Goal: Task Accomplishment & Management: Manage account settings

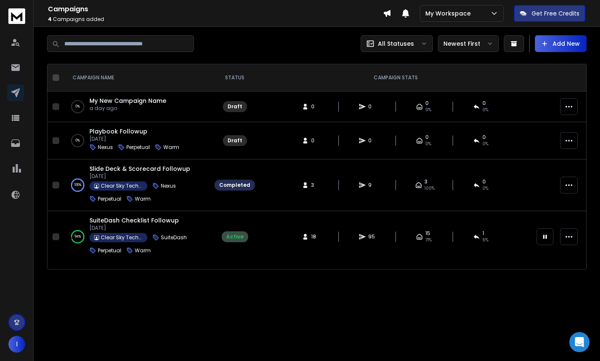
click at [157, 313] on div "Your warmest leads are on your site – Turn visits into conversations Reach Out …" at bounding box center [300, 180] width 600 height 361
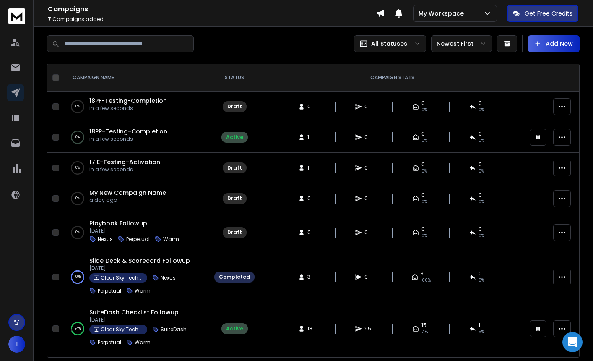
click at [535, 140] on icon at bounding box center [539, 137] width 8 height 8
click at [274, 41] on div at bounding box center [180, 43] width 266 height 17
click at [124, 160] on span "17IE-Testing-Activation" at bounding box center [124, 162] width 71 height 8
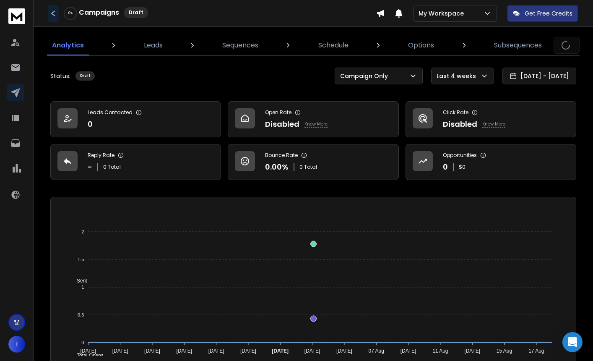
click at [51, 12] on icon at bounding box center [54, 14] width 8 height 8
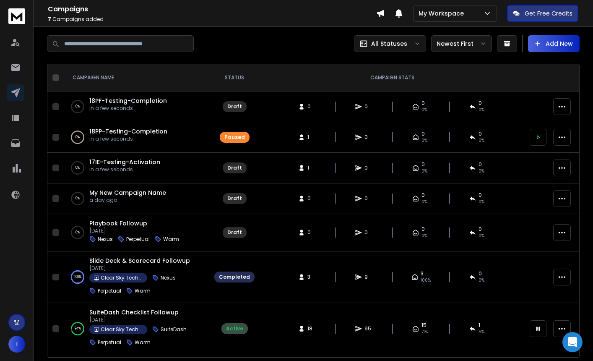
click at [274, 43] on div at bounding box center [180, 43] width 266 height 17
click at [123, 163] on span "17IE-Testing-Activation" at bounding box center [124, 162] width 71 height 8
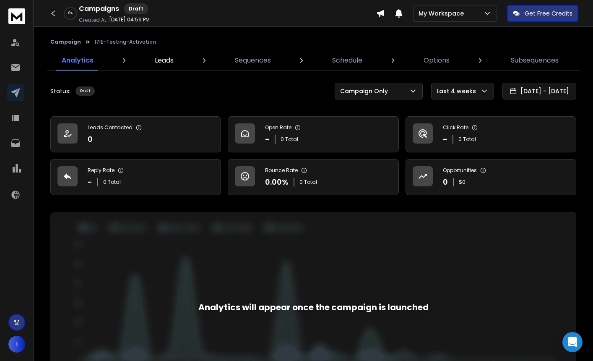
click at [165, 59] on p "Leads" at bounding box center [164, 60] width 19 height 10
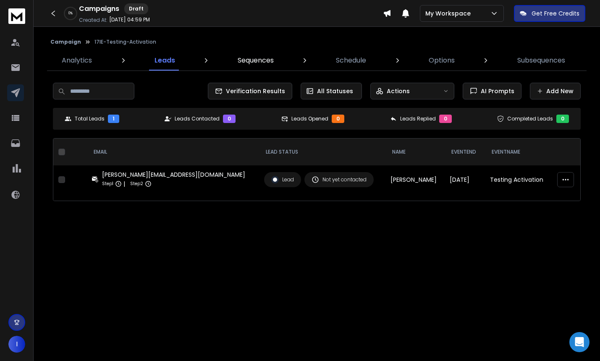
click at [251, 57] on p "Sequences" at bounding box center [255, 60] width 36 height 10
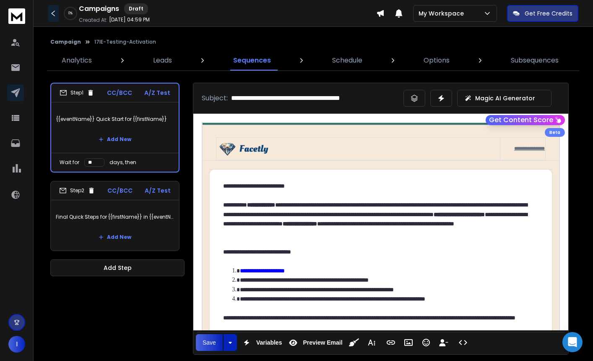
click at [52, 12] on icon at bounding box center [54, 14] width 8 height 8
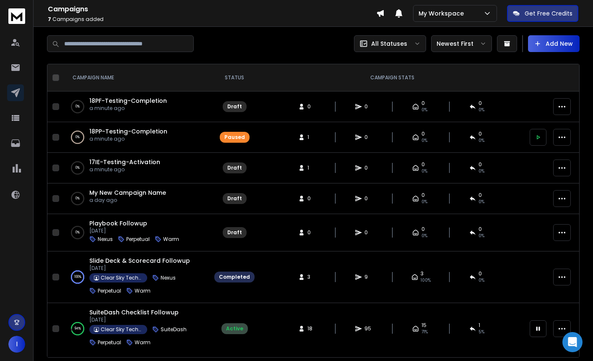
click at [151, 131] on span "18PP-Testing-Completion" at bounding box center [128, 131] width 78 height 8
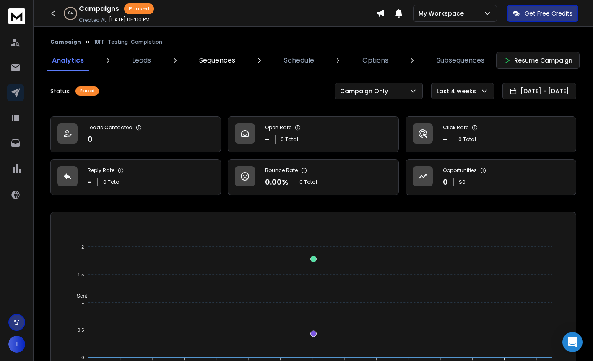
click at [221, 59] on p "Sequences" at bounding box center [217, 60] width 36 height 10
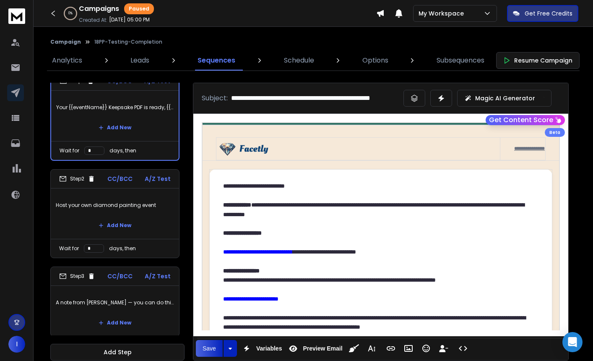
scroll to position [13, 0]
click at [51, 11] on icon at bounding box center [54, 14] width 8 height 8
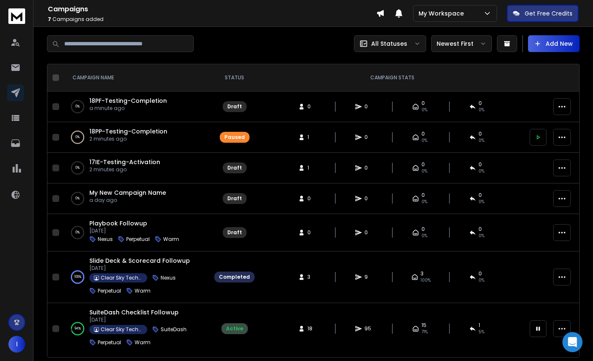
drag, startPoint x: 244, startPoint y: 50, endPoint x: 250, endPoint y: 20, distance: 31.3
click at [244, 50] on div at bounding box center [180, 43] width 266 height 17
click at [294, 52] on div at bounding box center [180, 43] width 266 height 17
click at [220, 55] on div "Campaigns 7 Campaigns Added All Statuses Newest First Add New CAMPAIGN NAME STA…" at bounding box center [313, 196] width 533 height 322
